Goal: Task Accomplishment & Management: Manage account settings

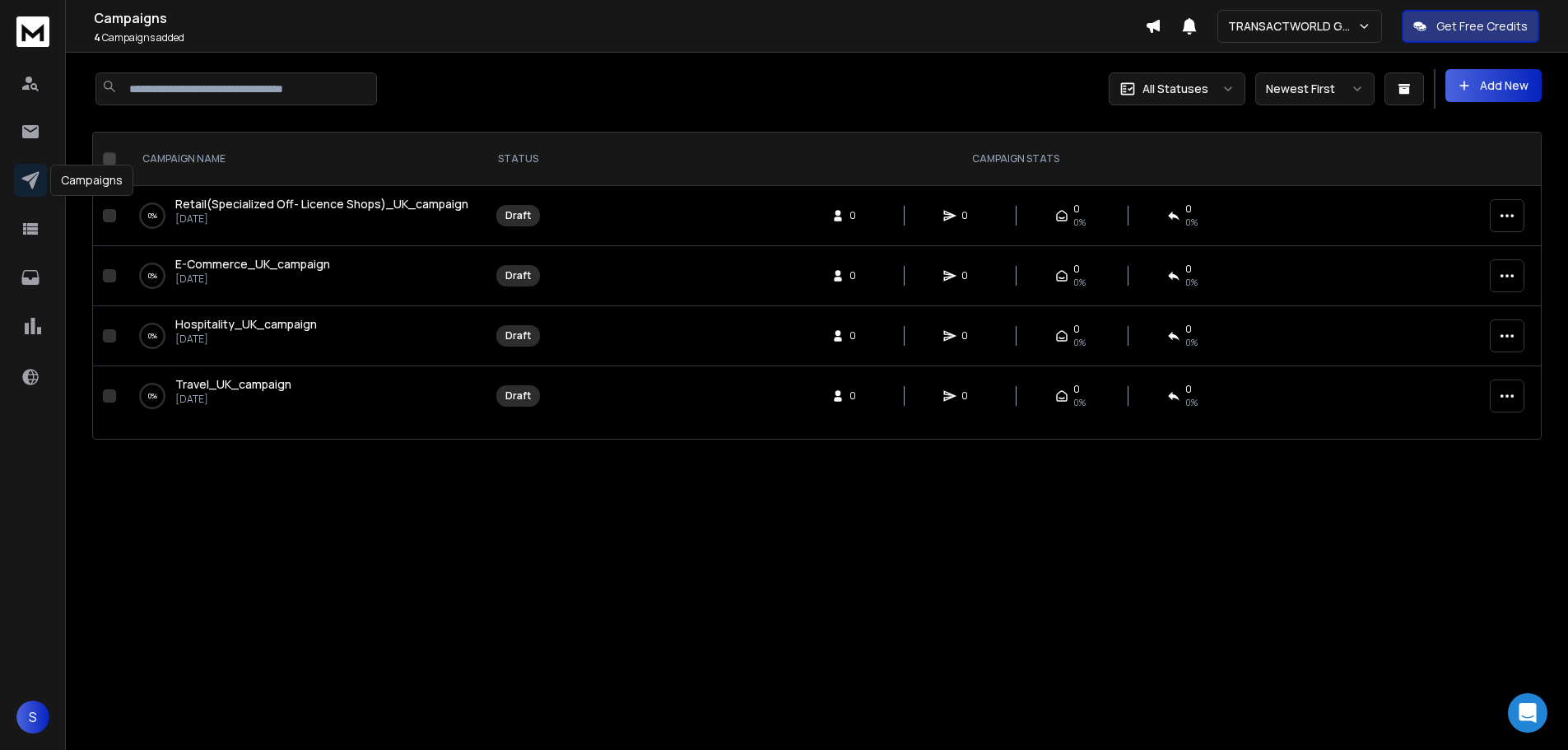
click at [29, 166] on link at bounding box center [30, 180] width 33 height 33
click at [29, 84] on icon at bounding box center [30, 82] width 20 height 20
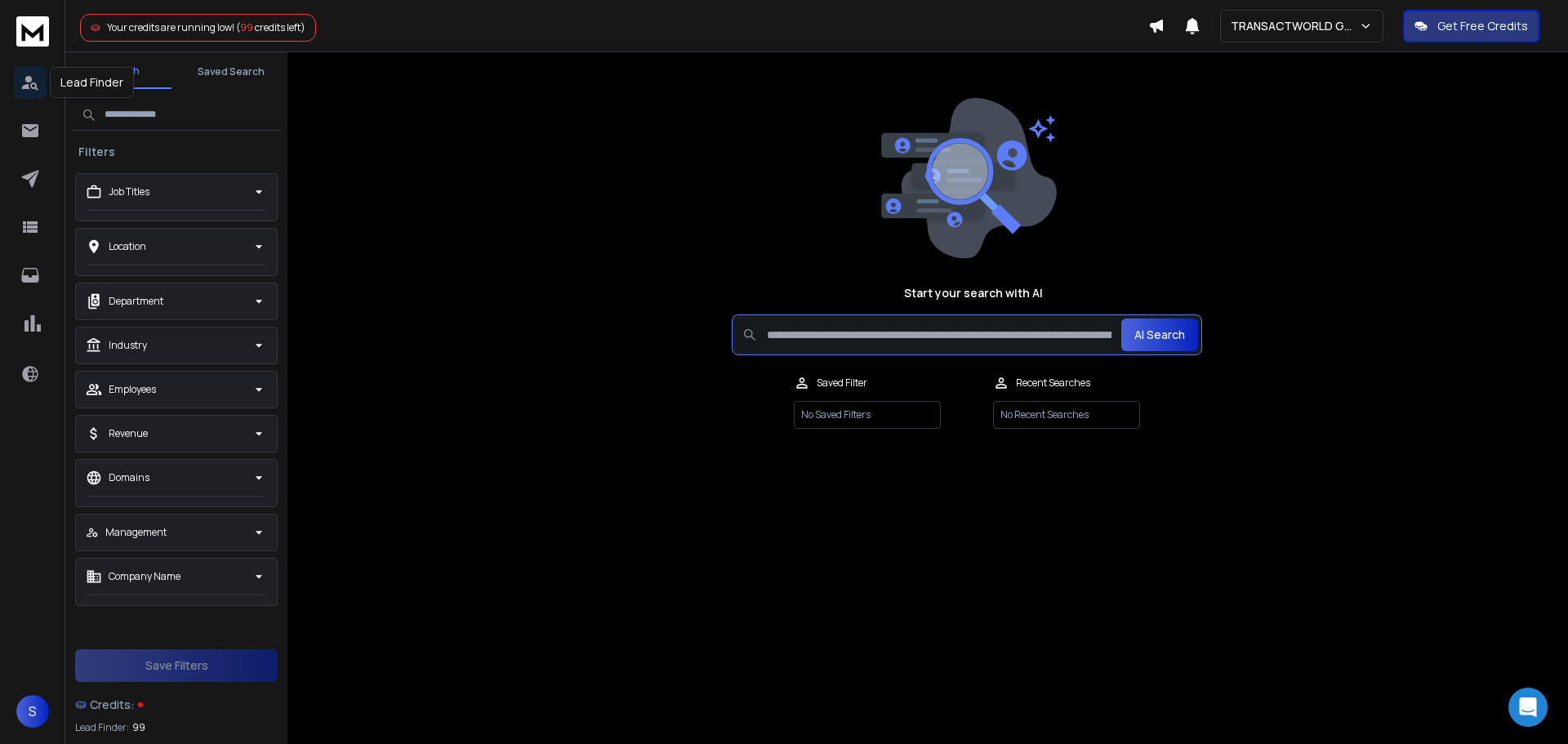
click at [33, 38] on img at bounding box center [32, 31] width 33 height 30
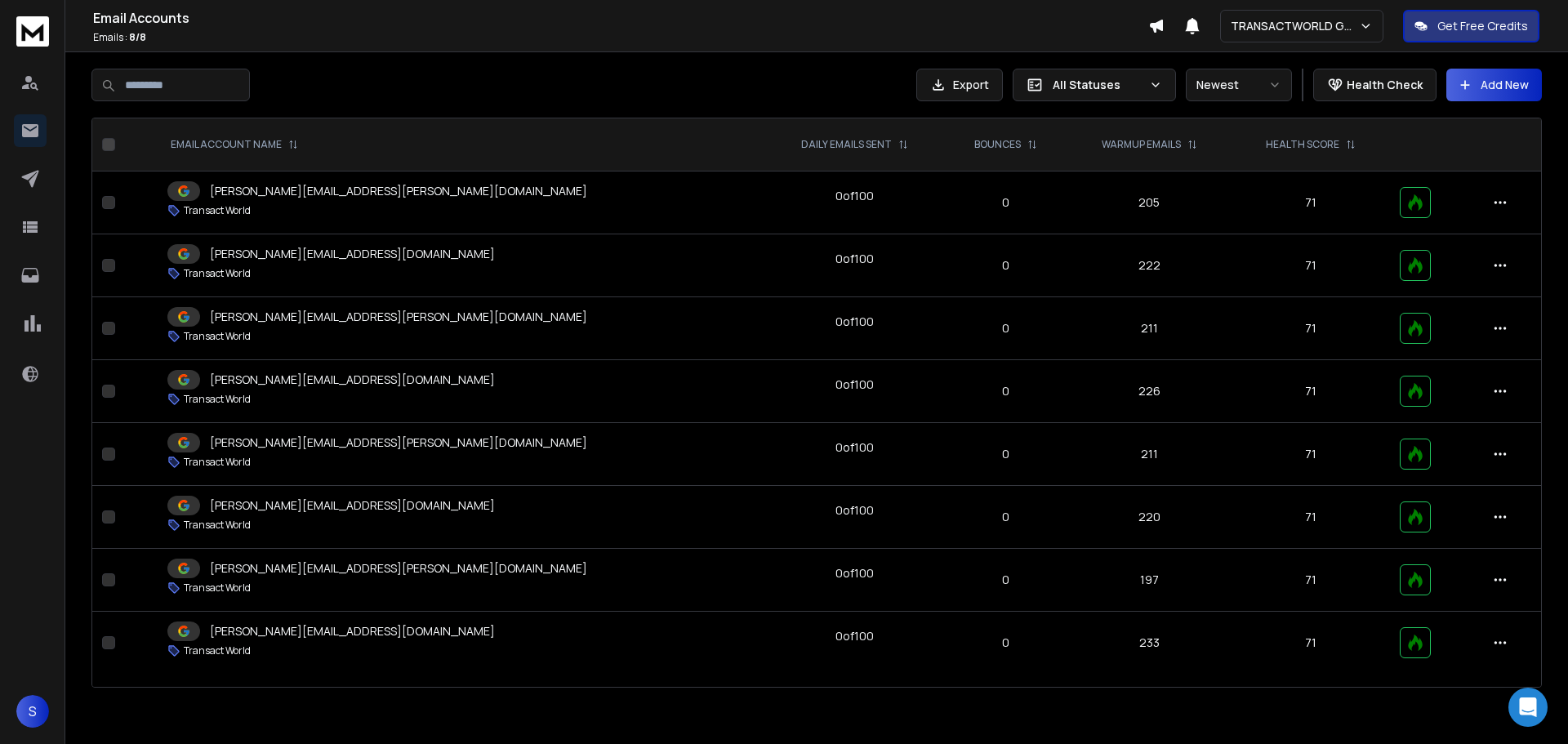
click at [302, 323] on p "[PERSON_NAME][EMAIL_ADDRESS][PERSON_NAME][DOMAIN_NAME]" at bounding box center [399, 316] width 377 height 16
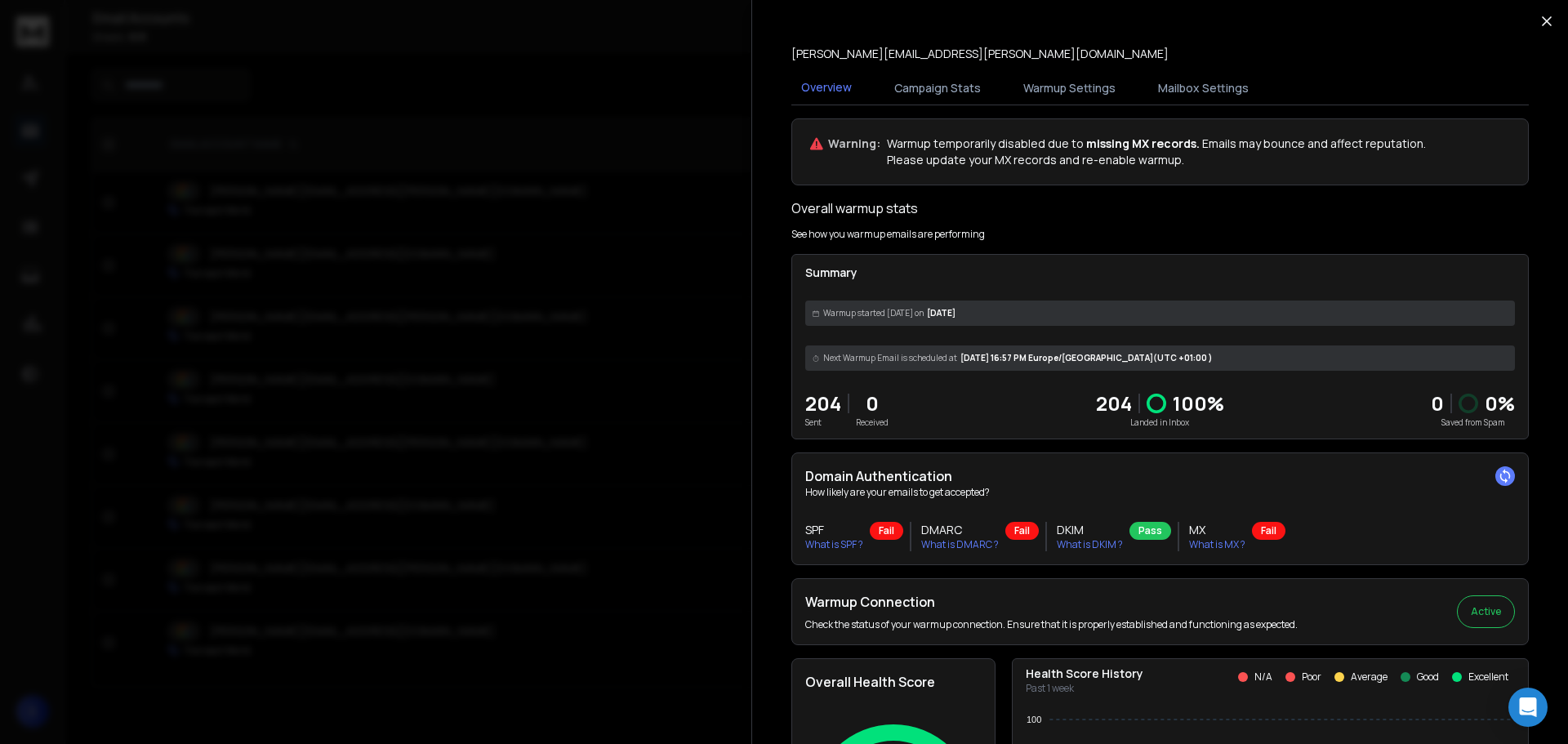
click at [1543, 19] on icon "button" at bounding box center [1547, 21] width 8 height 8
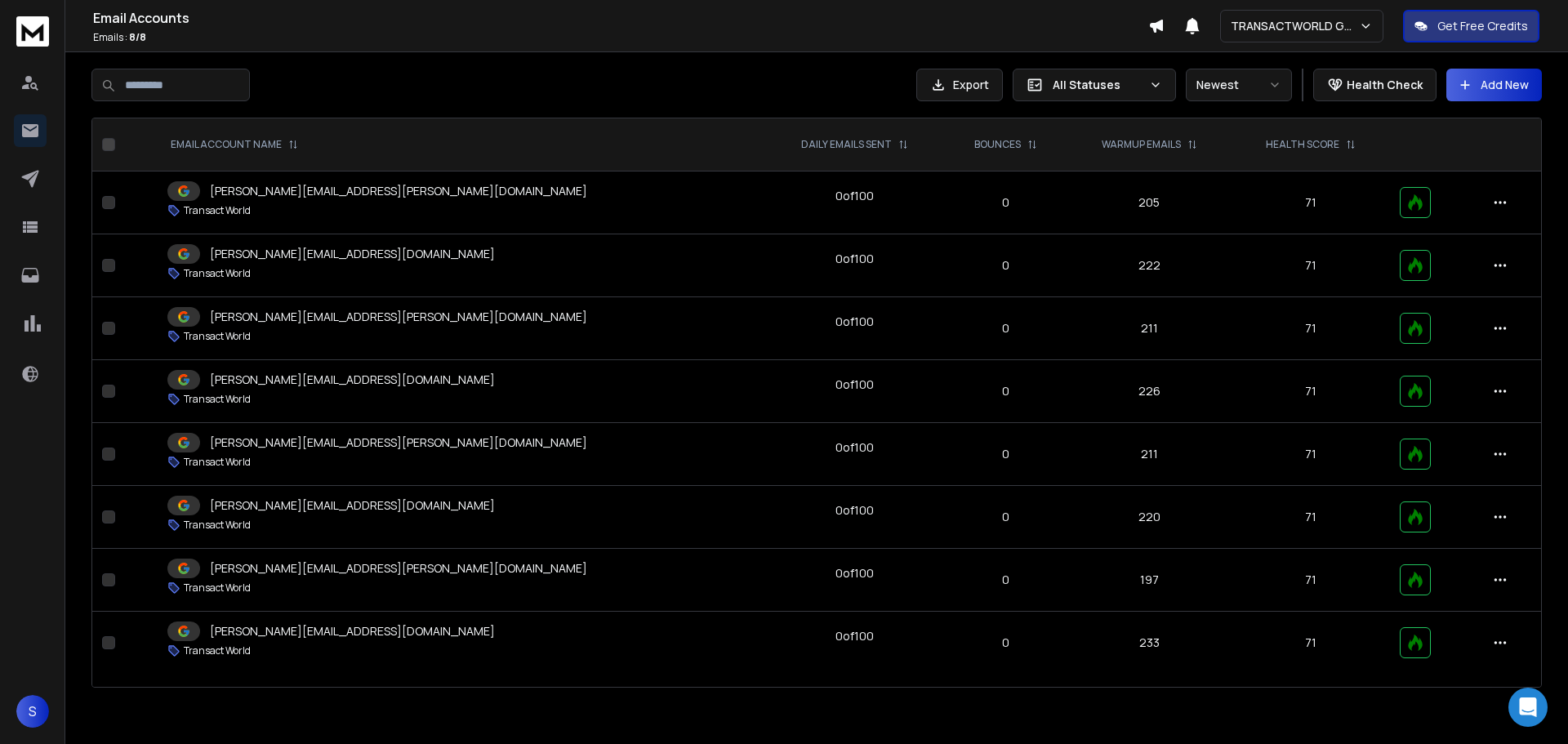
click at [1407, 260] on icon at bounding box center [1415, 265] width 16 height 16
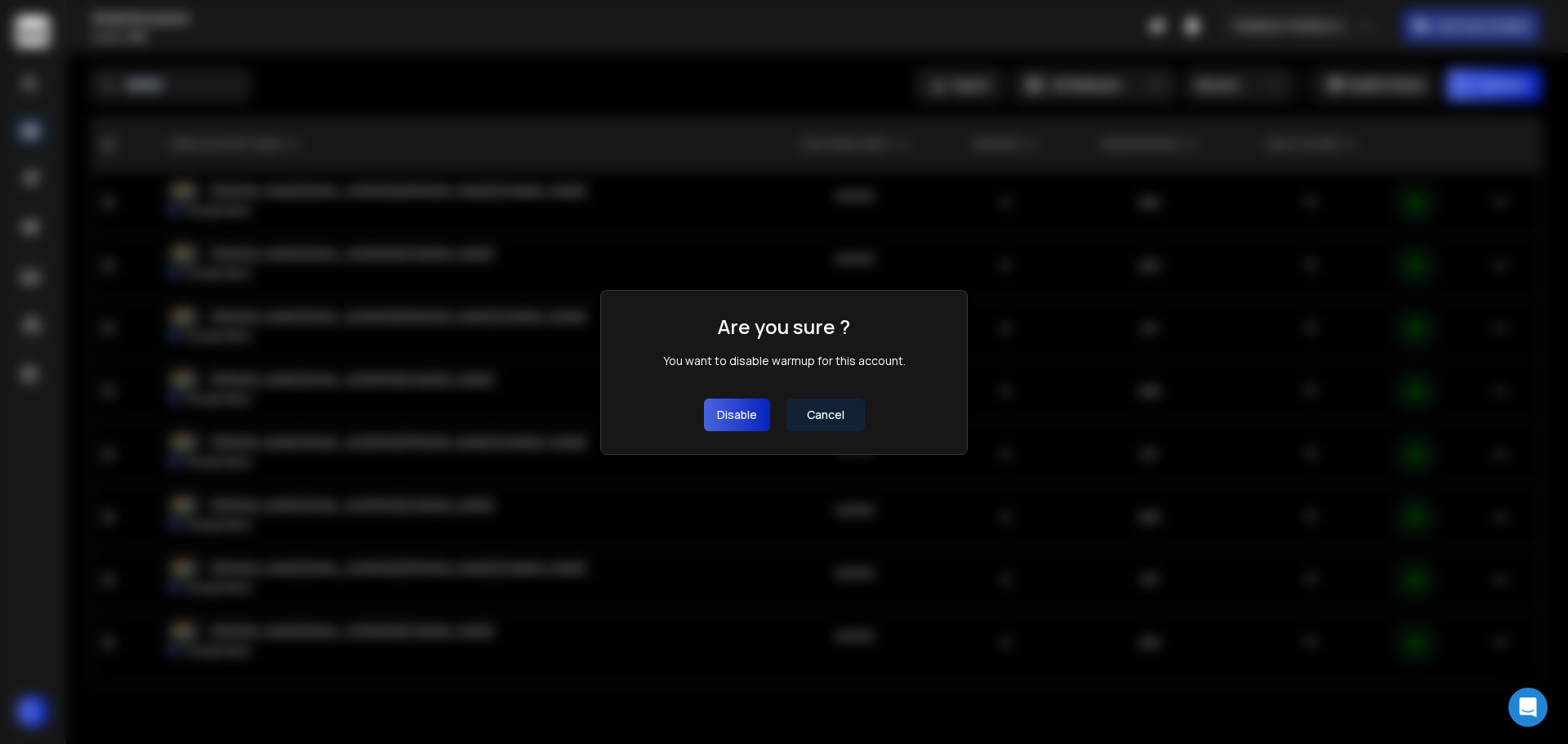
drag, startPoint x: 718, startPoint y: 404, endPoint x: 870, endPoint y: 448, distance: 158.2
click at [870, 448] on div "Are you sure ? You want to disable warmup for this account. Disable Cancel" at bounding box center [784, 372] width 367 height 165
click at [842, 423] on button "Cancel" at bounding box center [826, 415] width 78 height 33
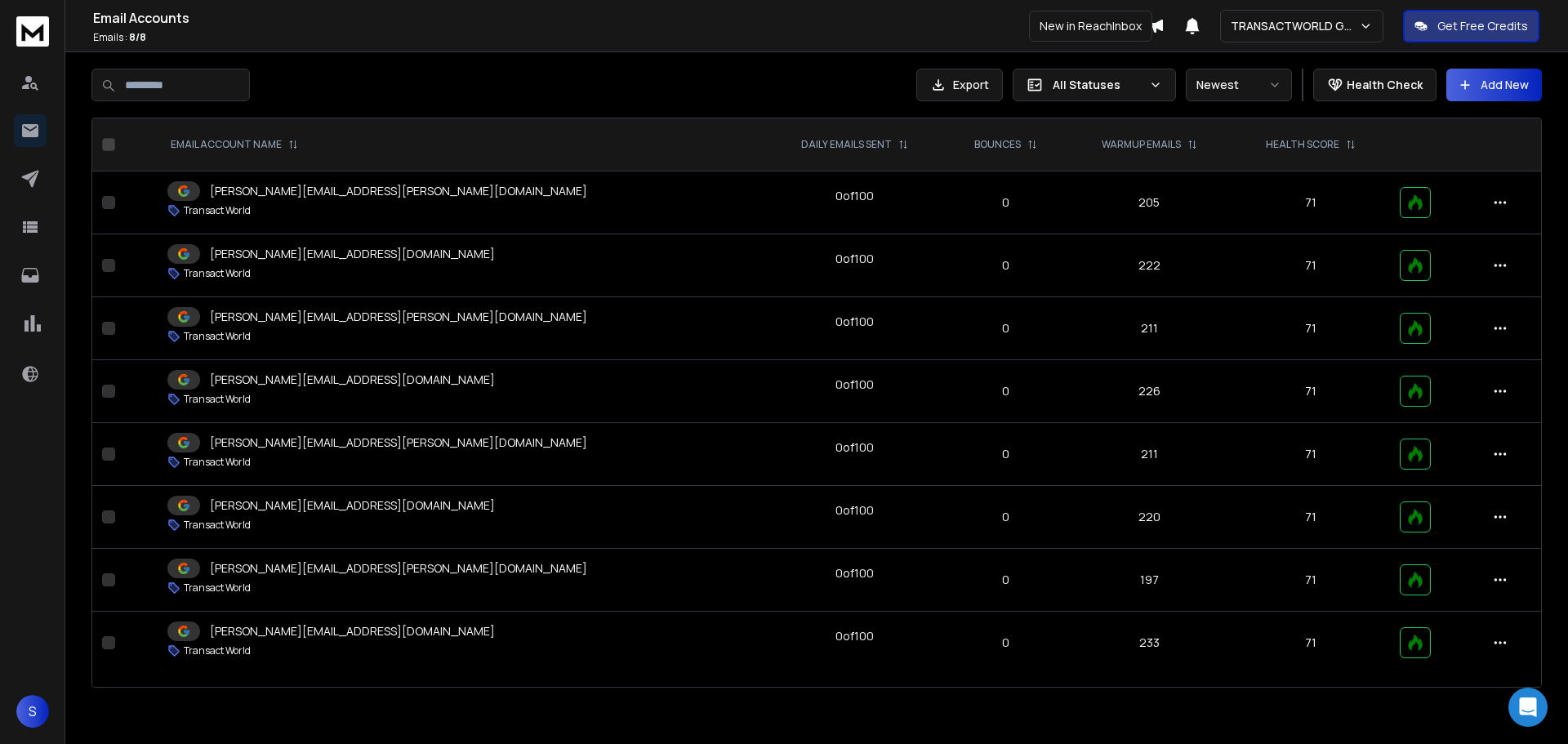
click at [1164, 27] on icon at bounding box center [1157, 26] width 13 height 13
